Goal: Information Seeking & Learning: Check status

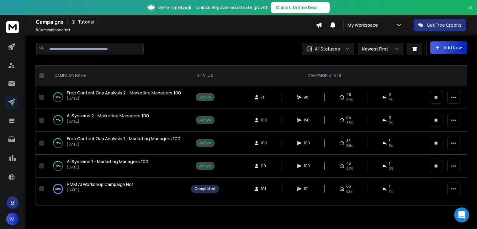
click at [150, 95] on span "Free Content Gap Analysis 2 - Marketing Managers 100" at bounding box center [124, 93] width 114 height 6
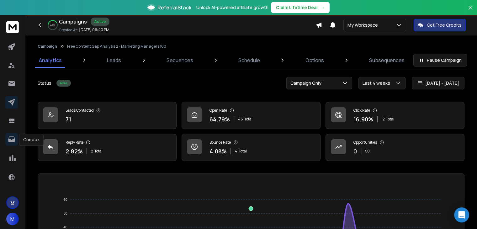
click at [10, 138] on icon at bounding box center [12, 139] width 8 height 8
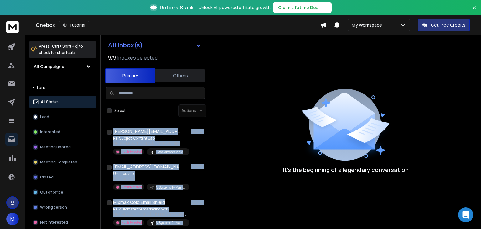
drag, startPoint x: 100, startPoint y: 122, endPoint x: 108, endPoint y: 242, distance: 120.2
click at [108, 228] on html "ReferralStack Unlock AI-powered affiliate growth Lifetime Deals available! Clai…" at bounding box center [240, 114] width 481 height 229
click at [13, 103] on icon at bounding box center [11, 102] width 7 height 7
